Goal: Check status: Check status

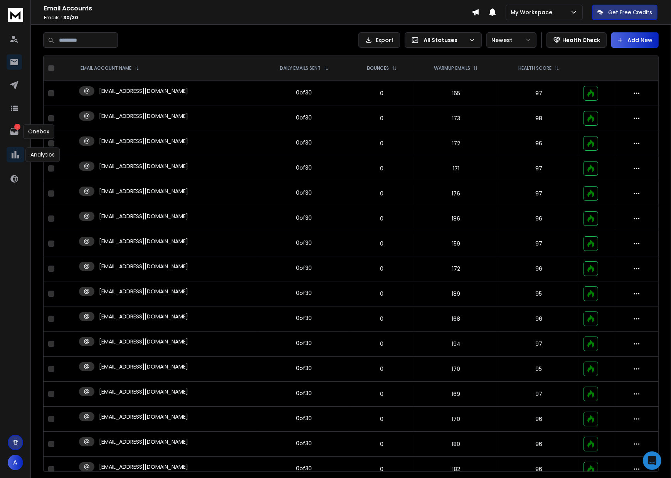
click at [15, 155] on icon at bounding box center [16, 155] width 8 height 8
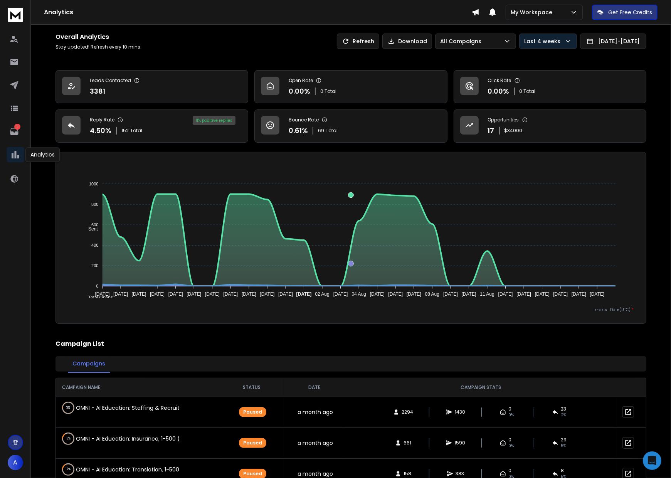
click at [531, 48] on button "Last 4 weeks" at bounding box center [548, 41] width 58 height 15
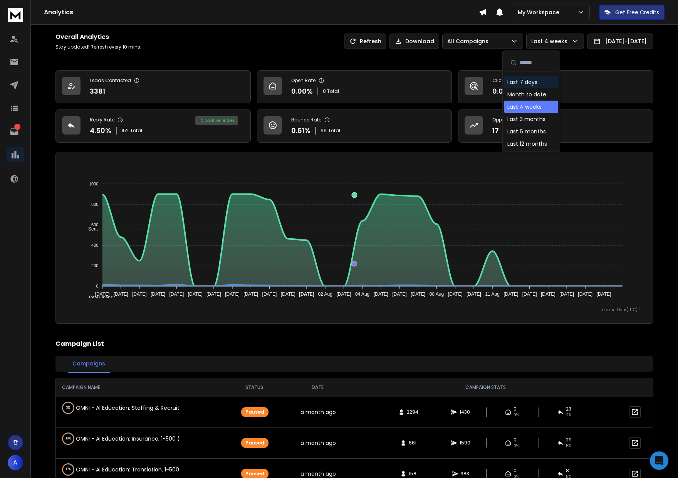
click at [536, 84] on div "Last 7 days" at bounding box center [522, 82] width 30 height 8
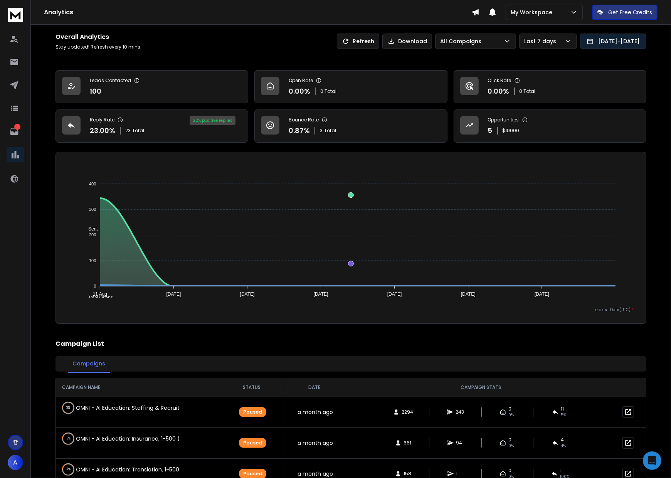
click at [598, 47] on button "[DATE] - [DATE]" at bounding box center [613, 41] width 66 height 15
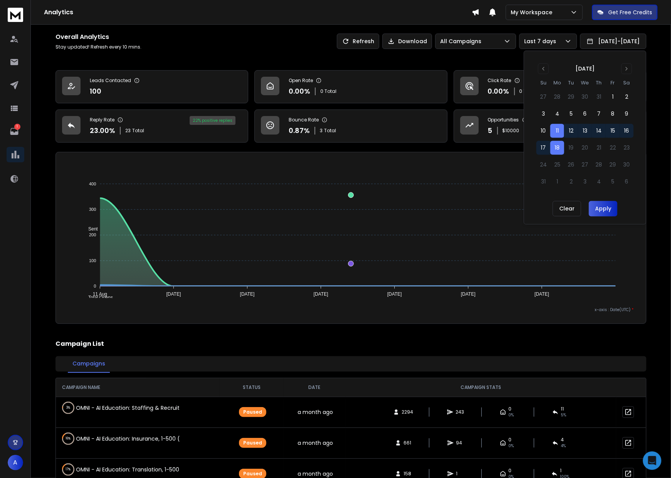
click at [554, 126] on button "11" at bounding box center [557, 131] width 14 height 14
click at [558, 128] on button "11" at bounding box center [557, 131] width 14 height 14
click at [542, 149] on button "17" at bounding box center [543, 148] width 14 height 14
click at [605, 212] on button "Apply" at bounding box center [603, 208] width 29 height 15
